Goal: Task Accomplishment & Management: Manage account settings

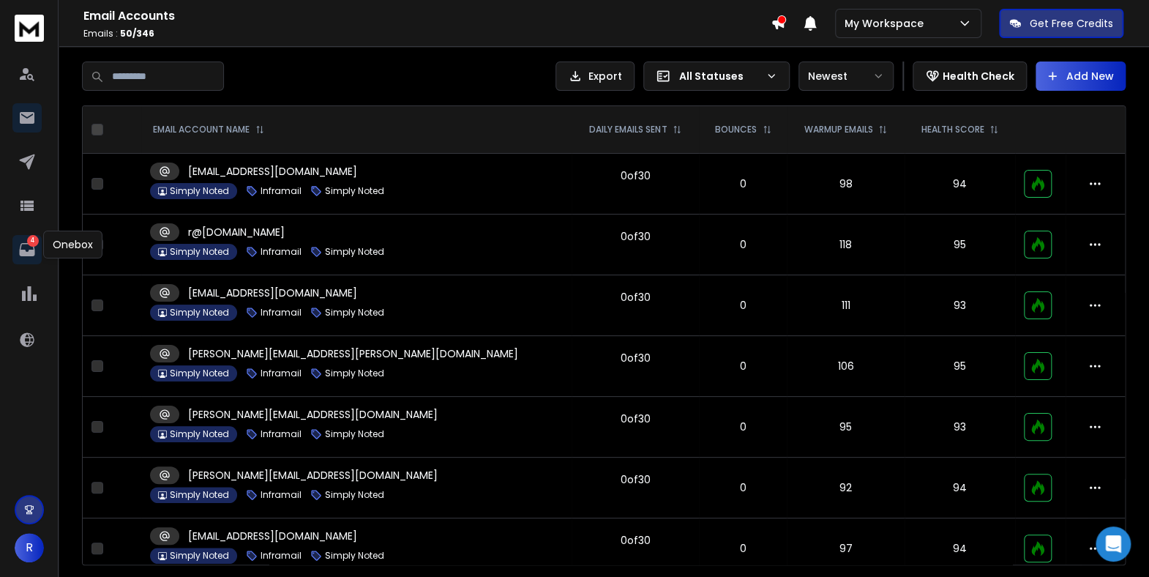
click at [23, 247] on icon at bounding box center [26, 249] width 15 height 13
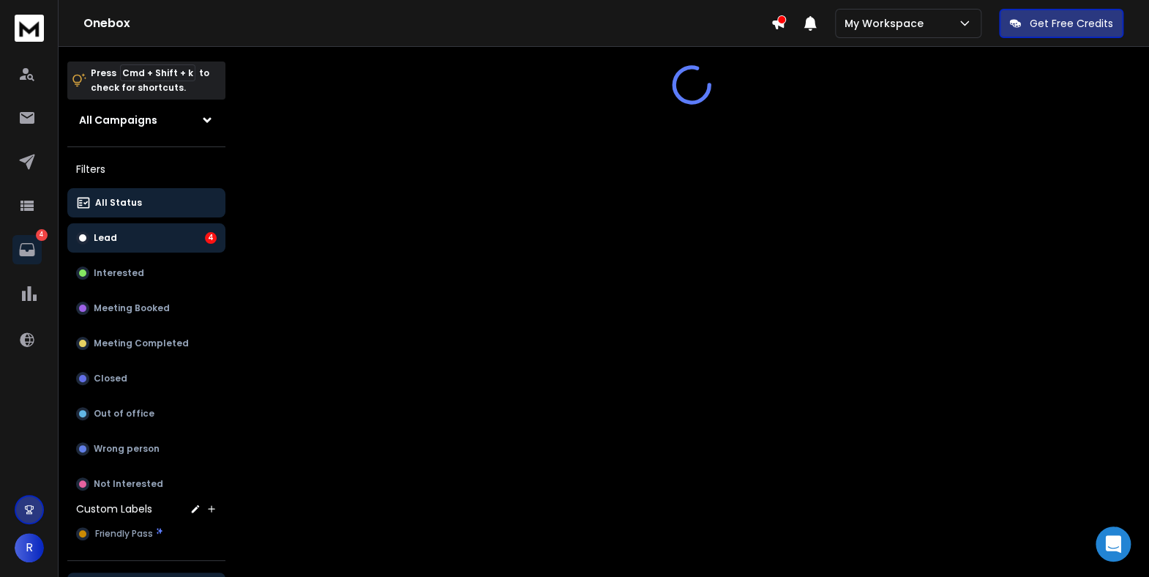
click at [171, 242] on button "Lead 4" at bounding box center [146, 237] width 158 height 29
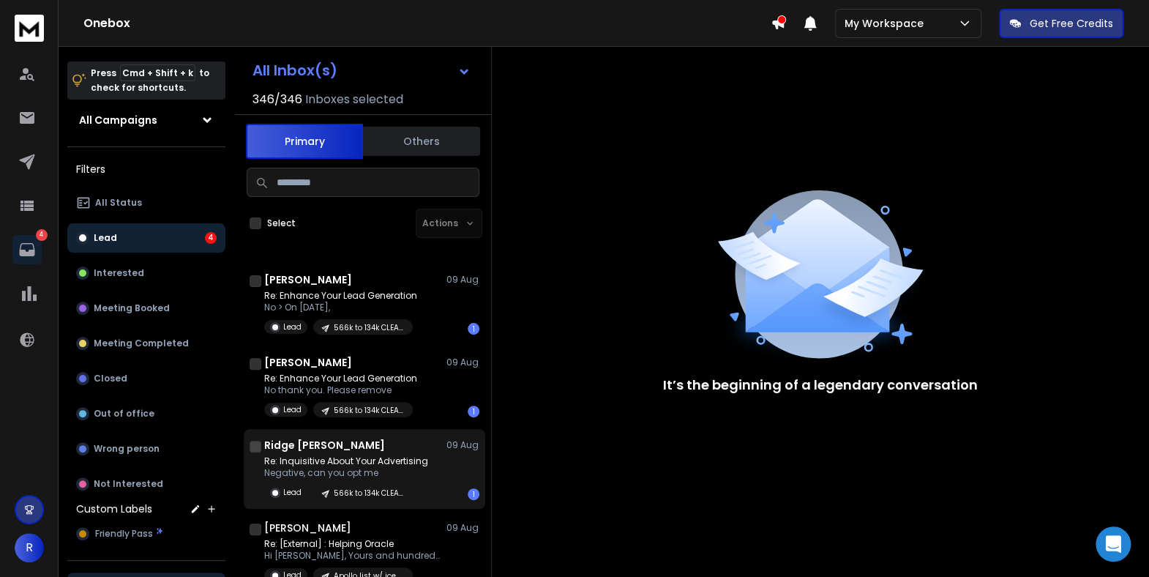
scroll to position [78, 0]
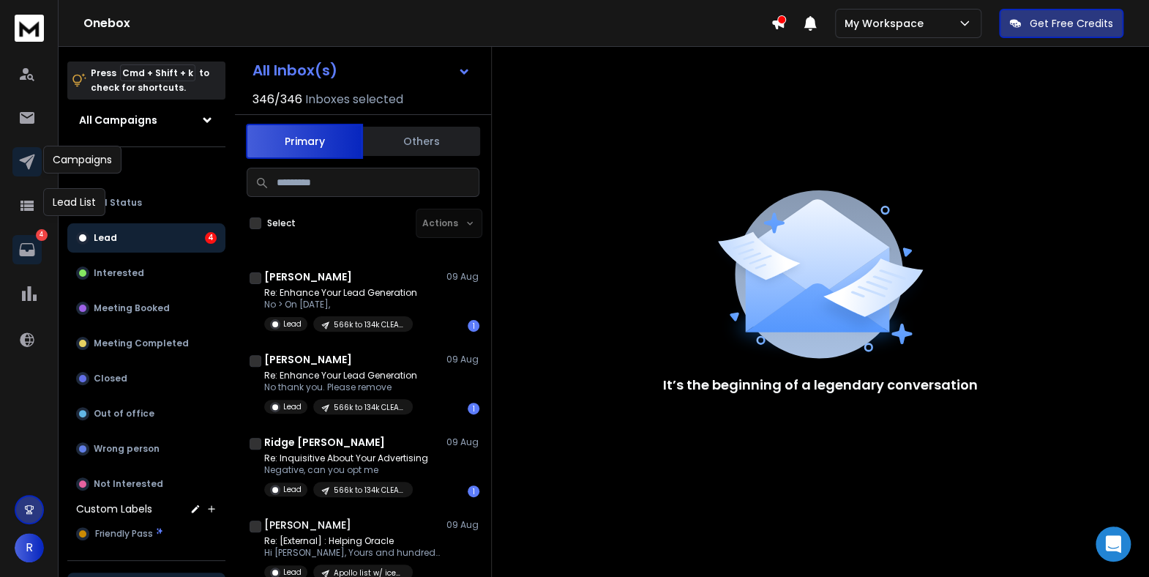
click at [23, 156] on icon at bounding box center [27, 162] width 18 height 18
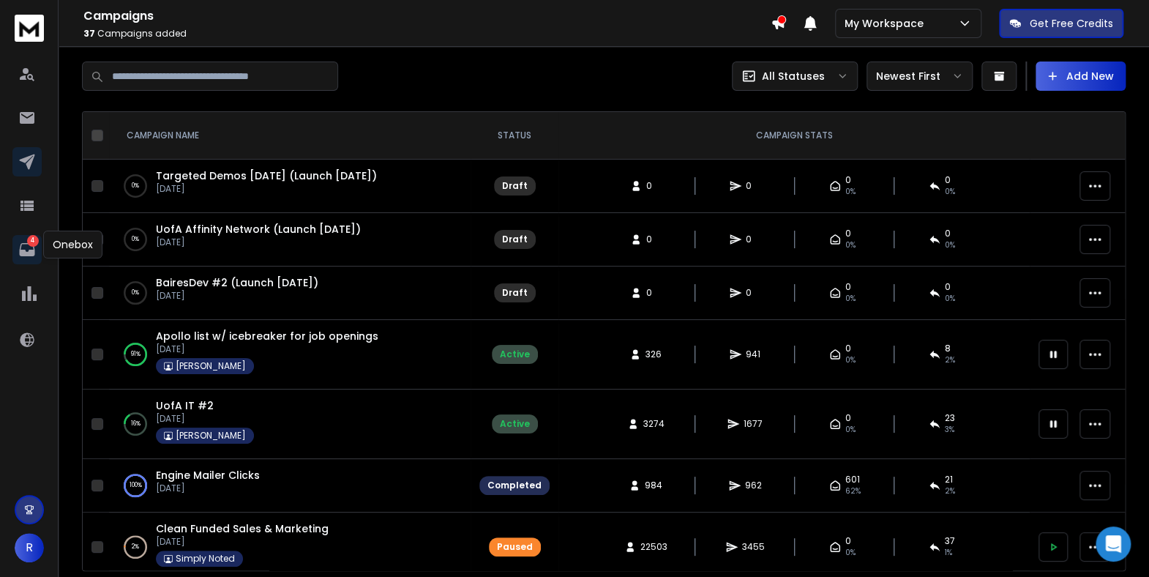
click at [29, 242] on icon at bounding box center [27, 250] width 18 height 18
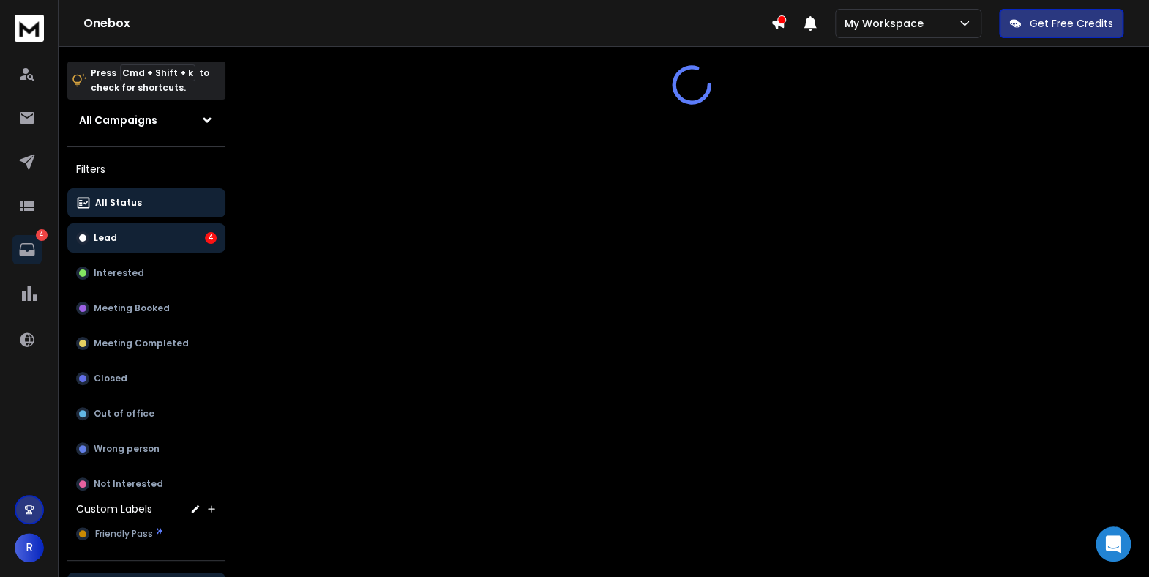
click at [122, 238] on button "Lead 4" at bounding box center [146, 237] width 158 height 29
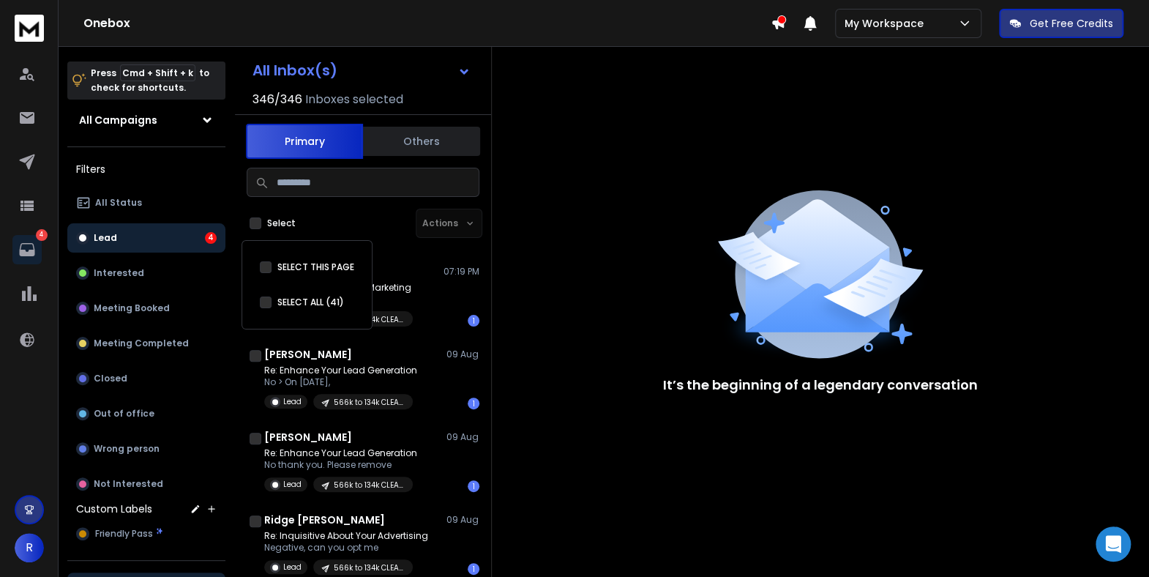
click at [253, 226] on button "SELECT THIS PAGE" at bounding box center [256, 223] width 12 height 12
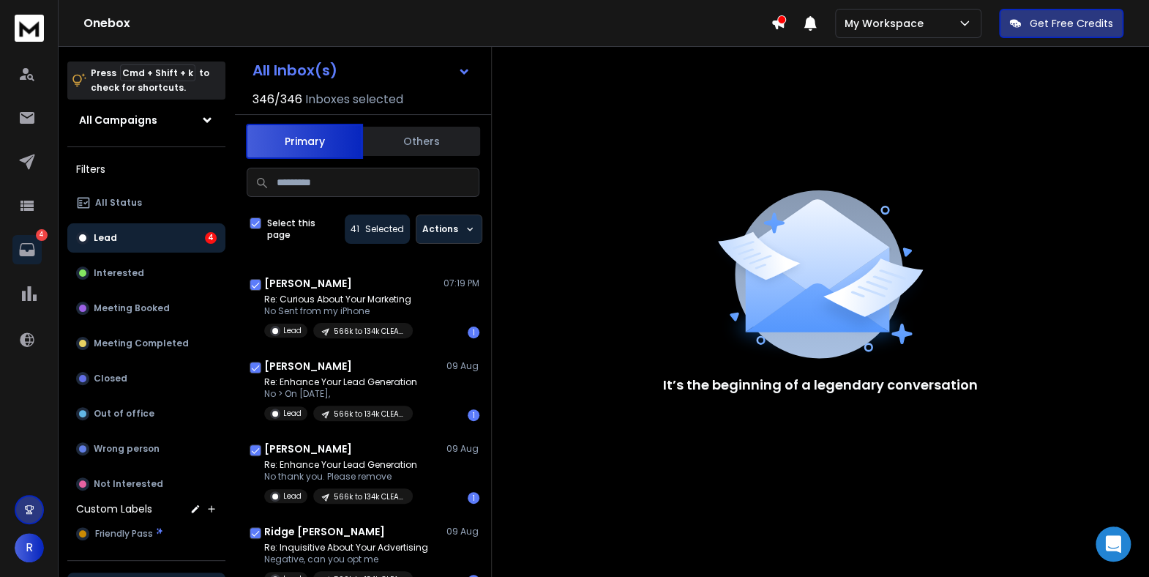
click at [463, 225] on button "Actions" at bounding box center [449, 228] width 67 height 29
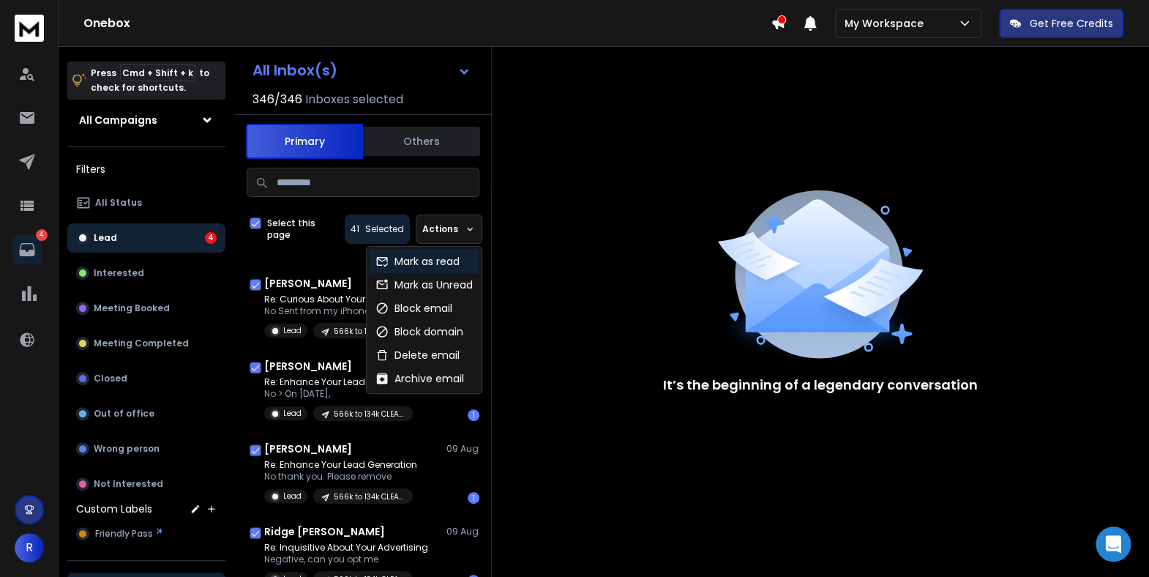
click at [449, 258] on div "Mark as read" at bounding box center [417, 261] width 84 height 15
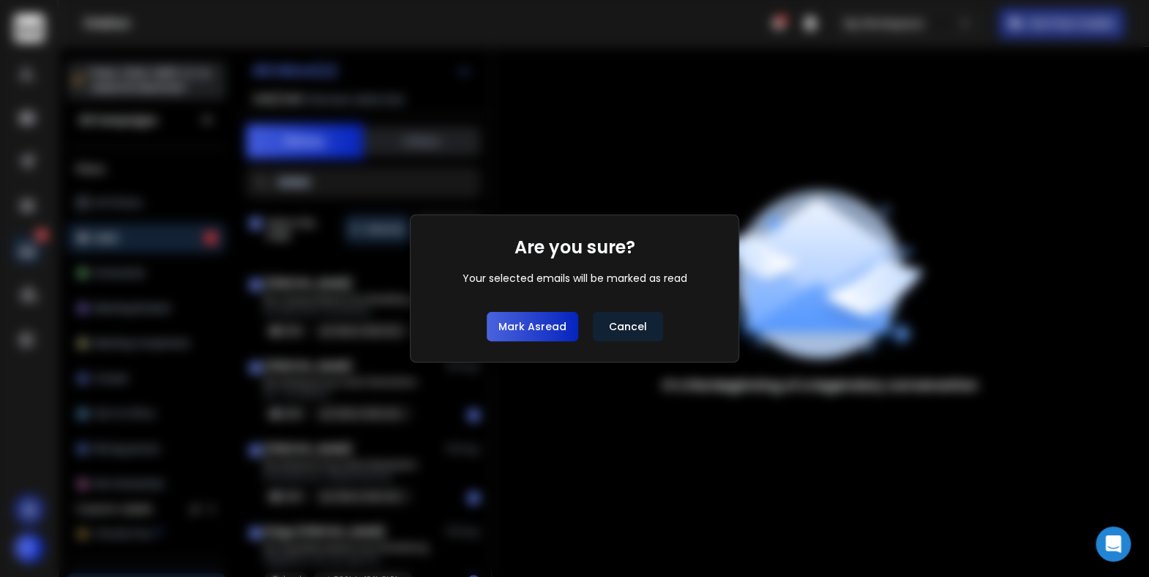
click at [537, 327] on p "Mark as read" at bounding box center [532, 326] width 68 height 15
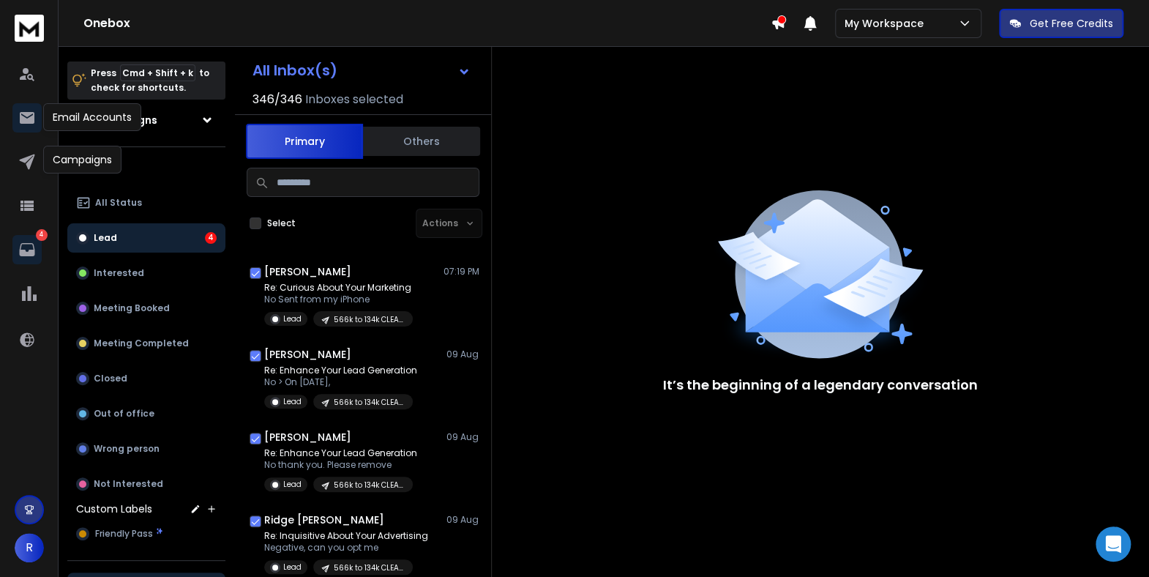
click at [29, 122] on icon at bounding box center [27, 118] width 18 height 18
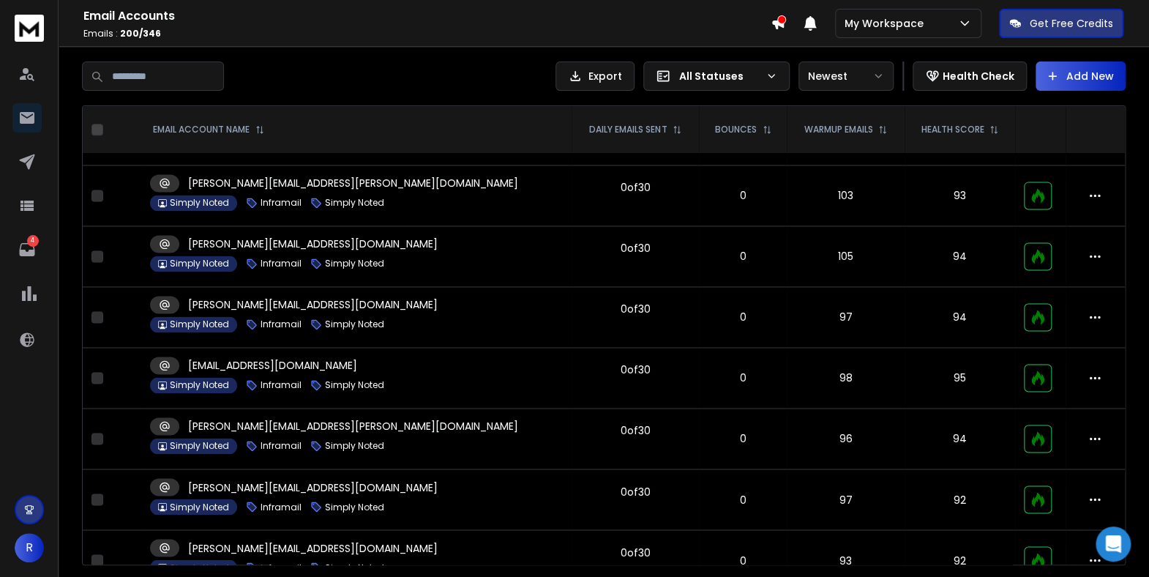
scroll to position [11659, 0]
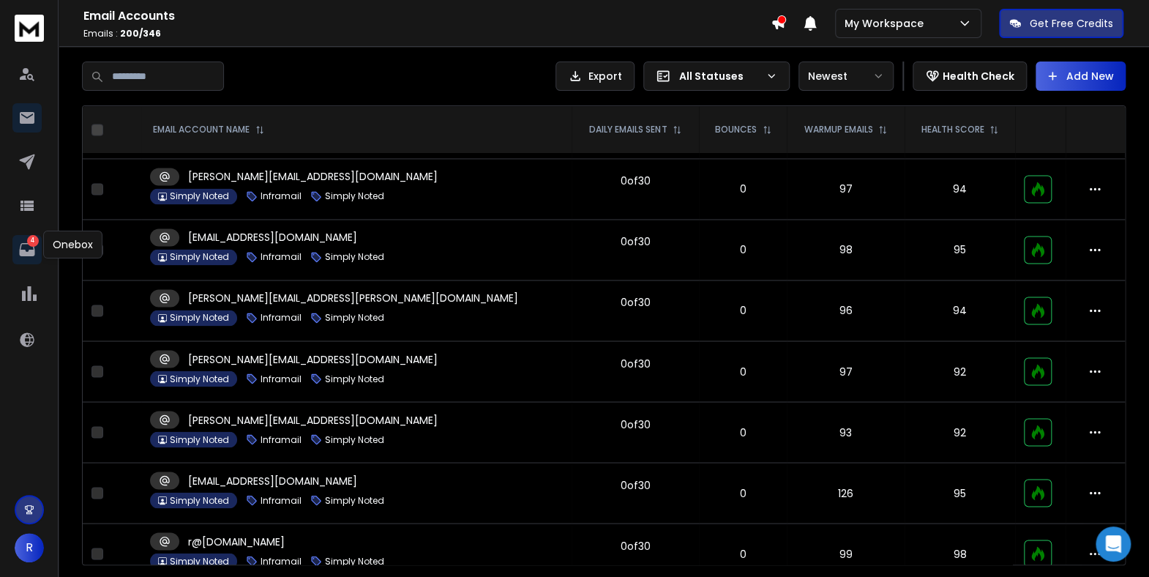
click at [31, 239] on p "4" at bounding box center [33, 241] width 12 height 12
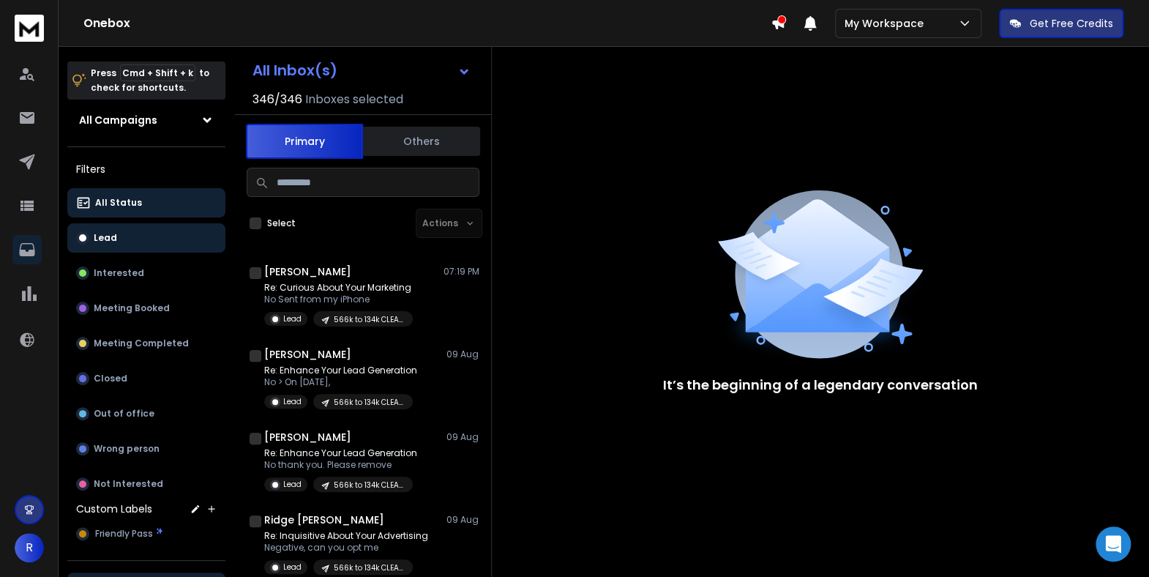
click at [156, 240] on button "Lead" at bounding box center [146, 237] width 158 height 29
